Goal: Task Accomplishment & Management: Use online tool/utility

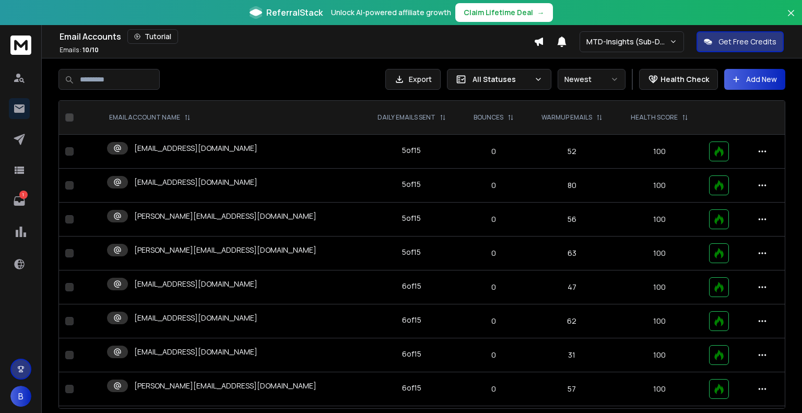
click at [16, 201] on icon at bounding box center [19, 201] width 13 height 13
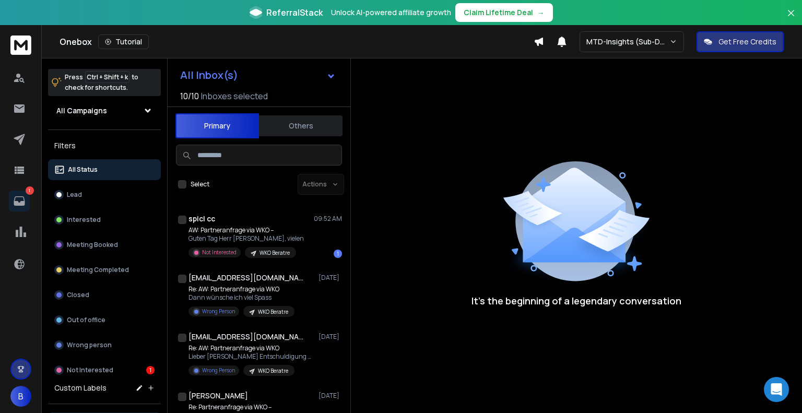
click at [97, 369] on p "Not Interested" at bounding box center [90, 370] width 46 height 8
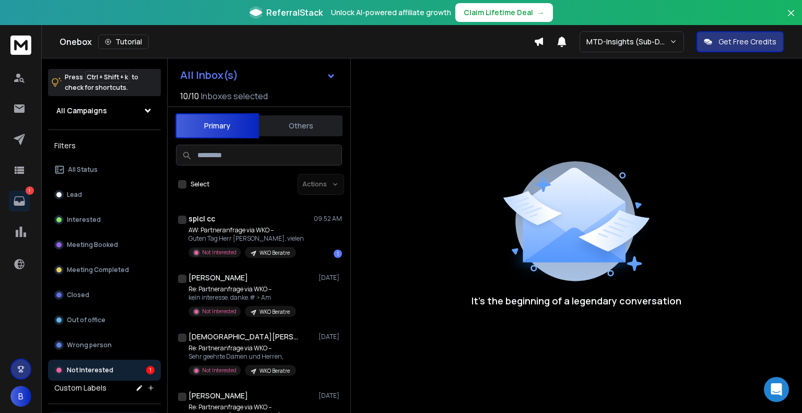
click at [242, 227] on p "AW: Partneranfrage via WKO –" at bounding box center [246, 230] width 115 height 8
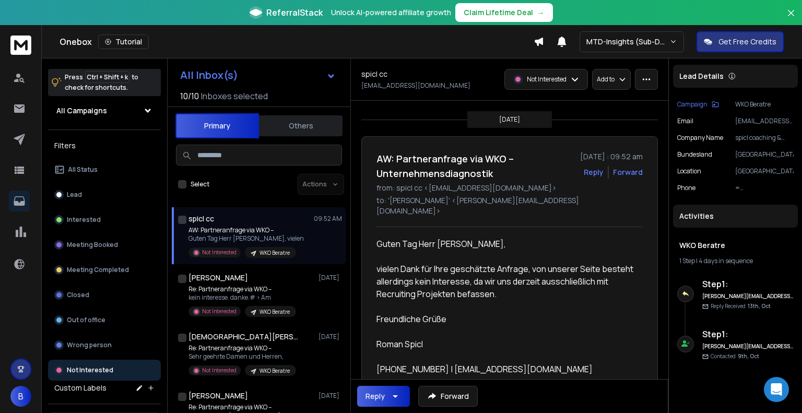
click at [88, 163] on button "All Status" at bounding box center [104, 169] width 113 height 21
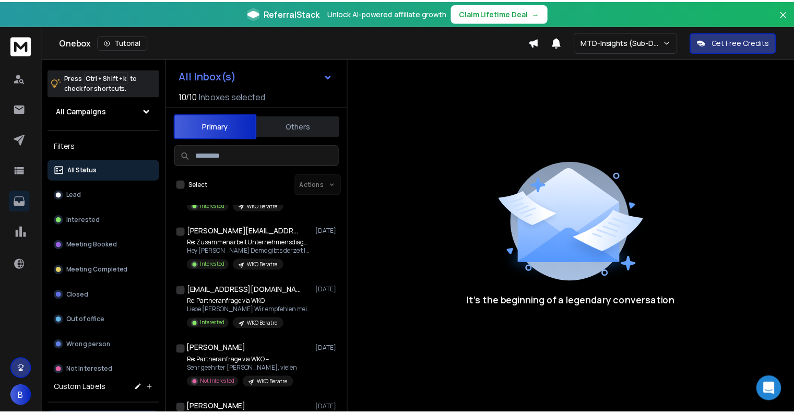
scroll to position [362, 0]
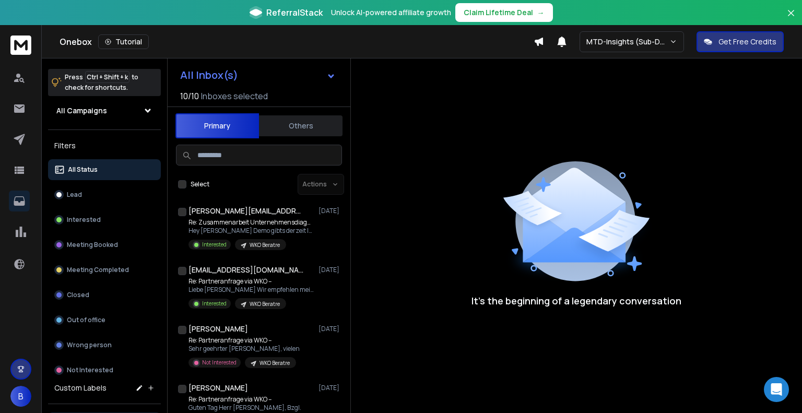
click at [287, 232] on p "Hey [PERSON_NAME] Demo gibts derzeit leider" at bounding box center [251, 231] width 125 height 8
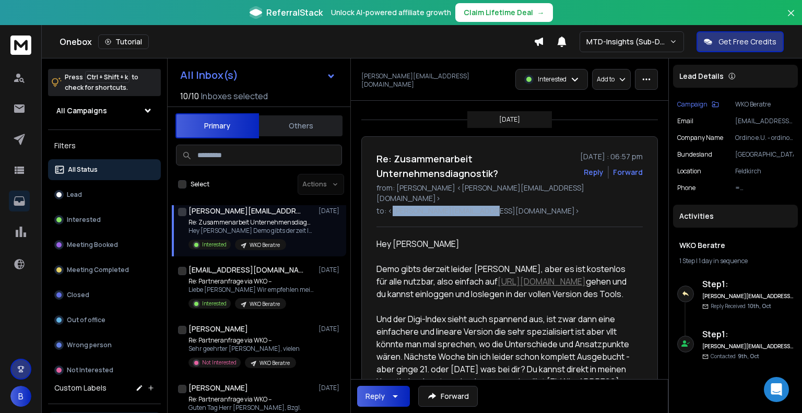
drag, startPoint x: 406, startPoint y: 198, endPoint x: 476, endPoint y: 201, distance: 70.0
click at [476, 206] on p "to: <[PERSON_NAME][EMAIL_ADDRESS][DOMAIN_NAME]>" at bounding box center [510, 211] width 266 height 10
copy p "[PERSON_NAME][EMAIL_ADDRESS][DOMAIN_NAME]"
click at [19, 144] on icon at bounding box center [19, 139] width 11 height 11
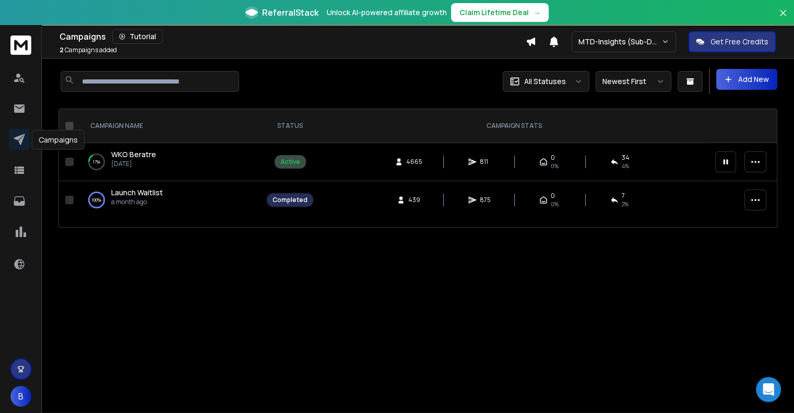
click at [170, 165] on div "17 % WKO Beratre [DATE]" at bounding box center [169, 161] width 162 height 25
